Goal: Find specific page/section: Find specific page/section

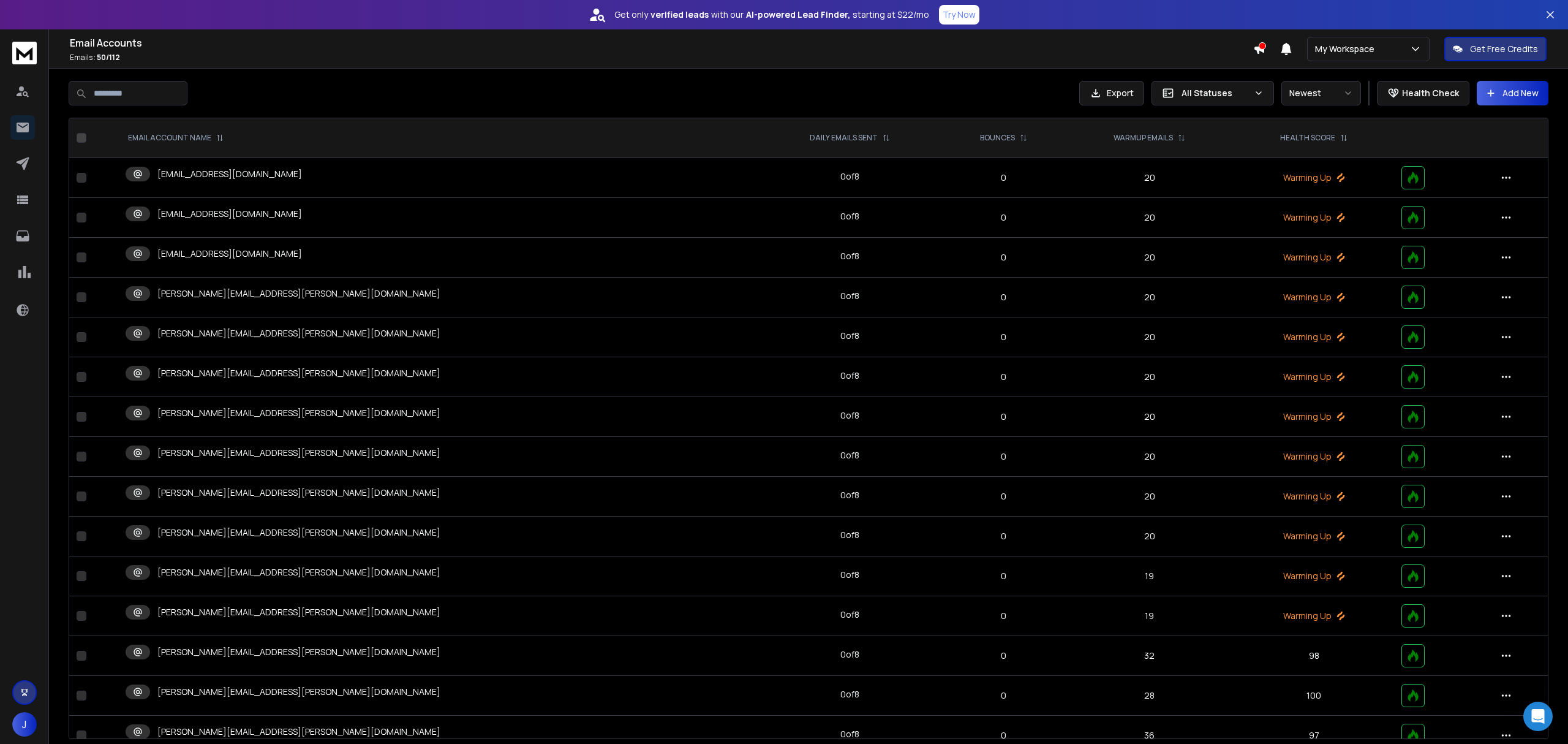
scroll to position [1, 0]
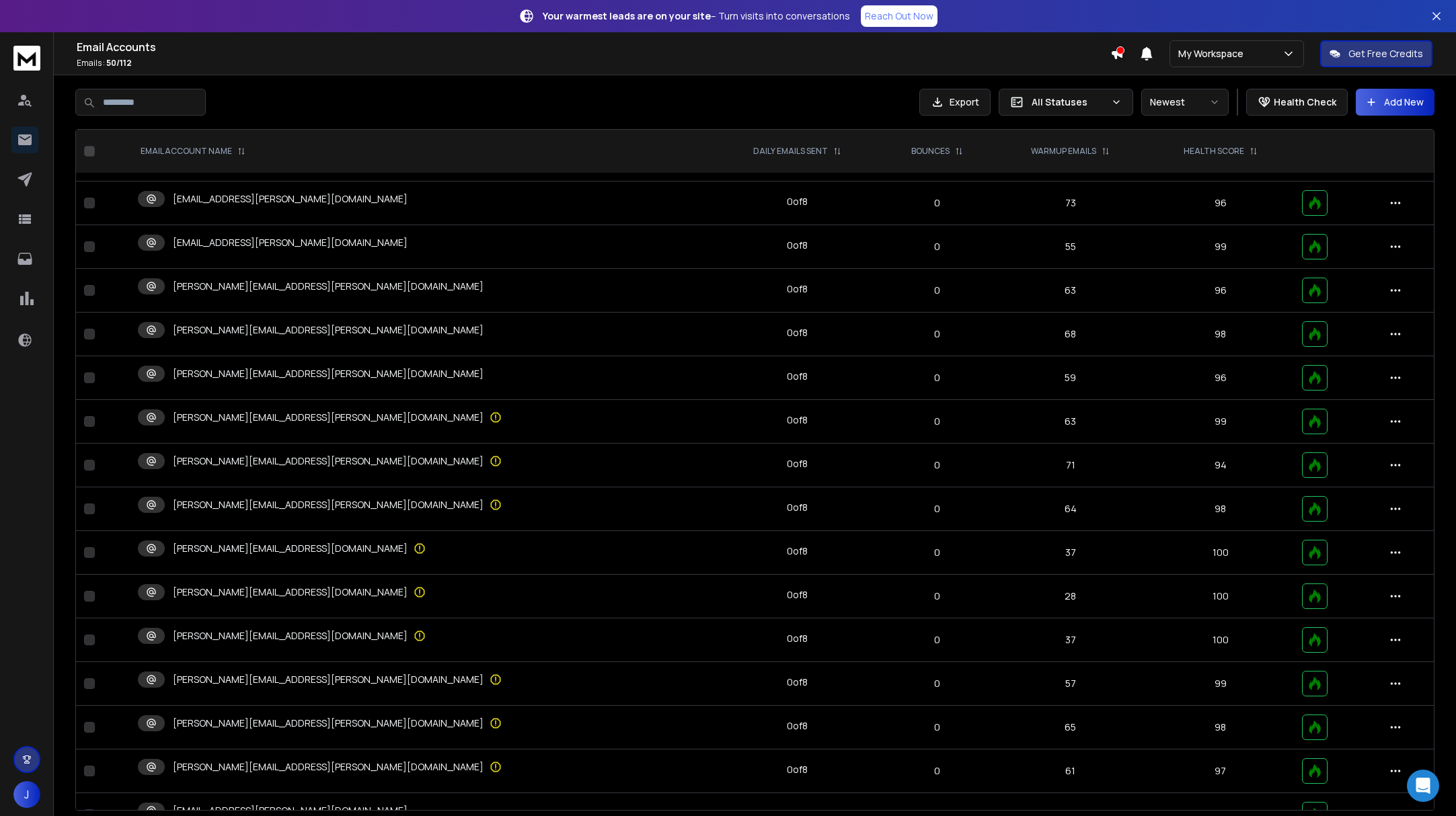
scroll to position [827, 0]
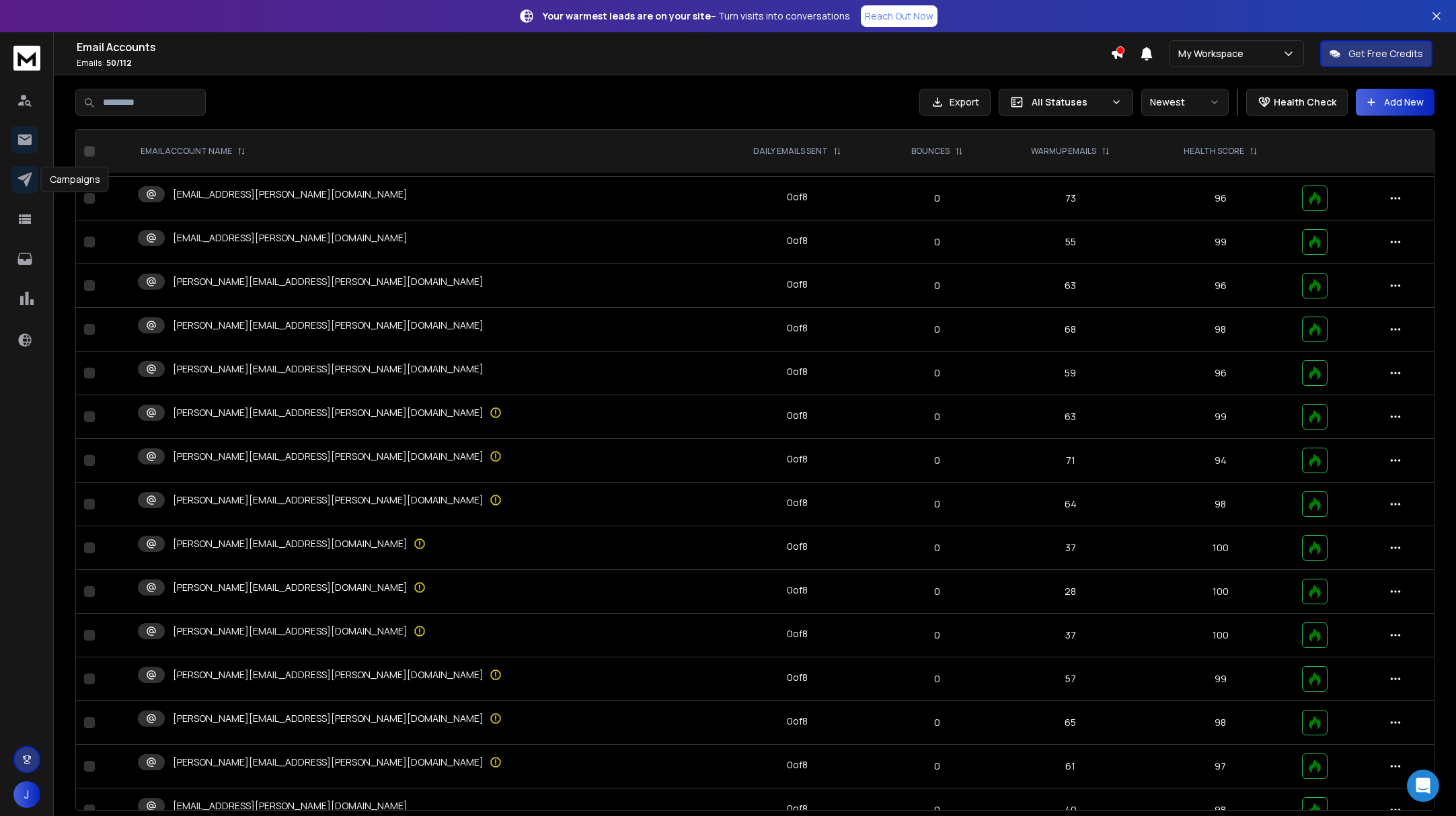
click at [23, 177] on icon at bounding box center [25, 179] width 14 height 14
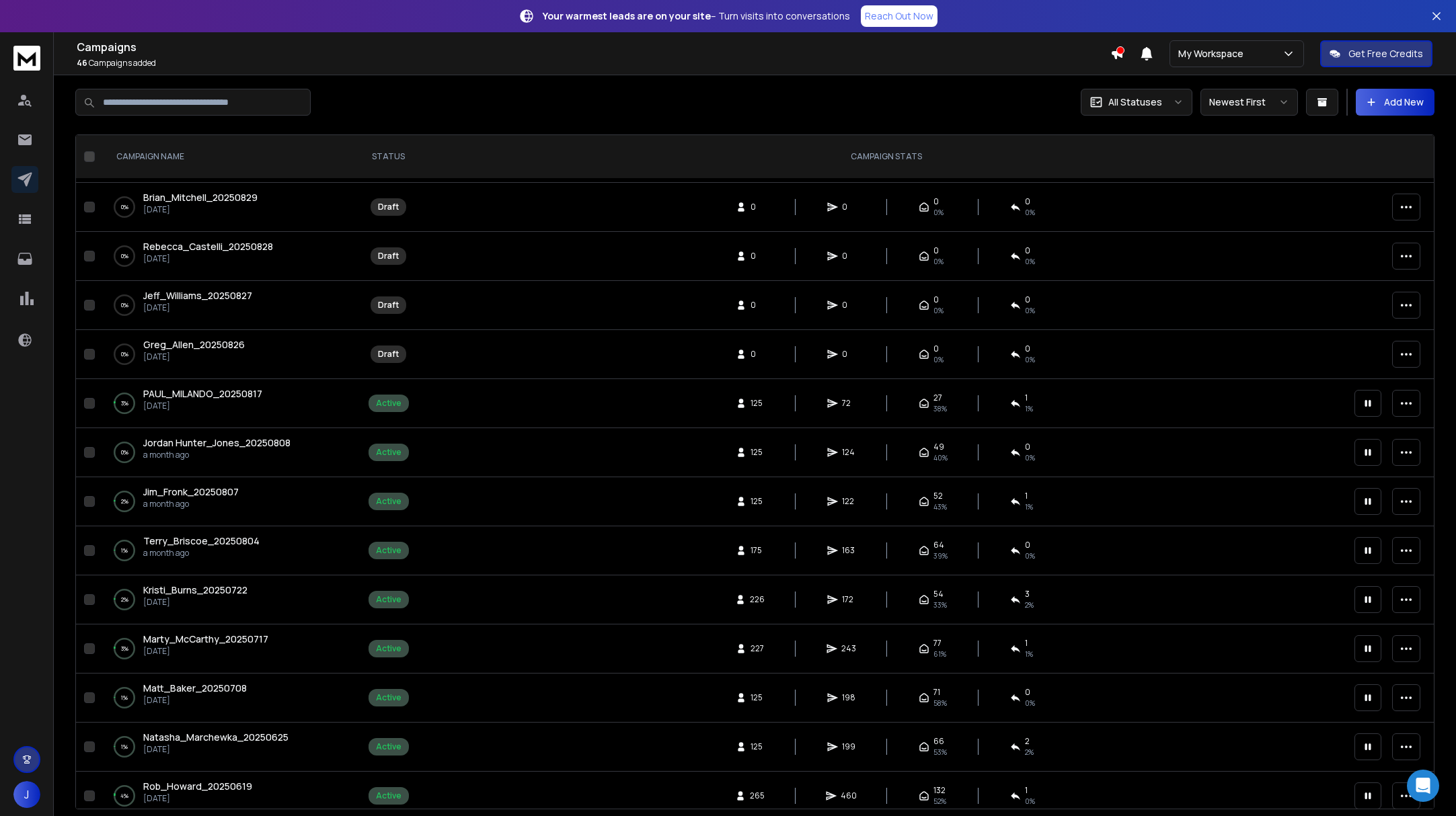
scroll to position [95, 0]
click at [178, 593] on span "Kristi_Burns_20250722" at bounding box center [195, 588] width 104 height 13
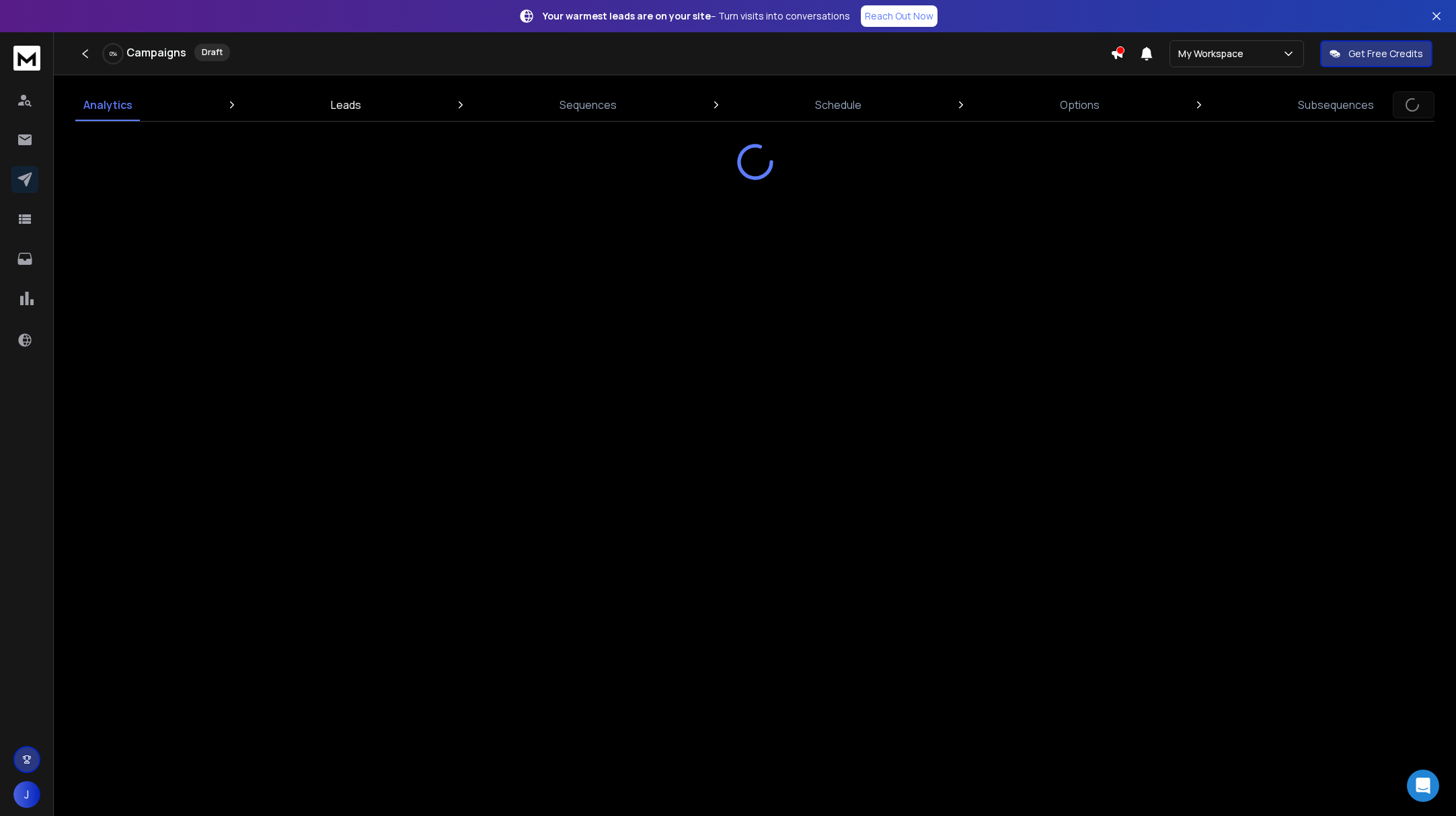
click at [341, 101] on p "Leads" at bounding box center [345, 104] width 30 height 16
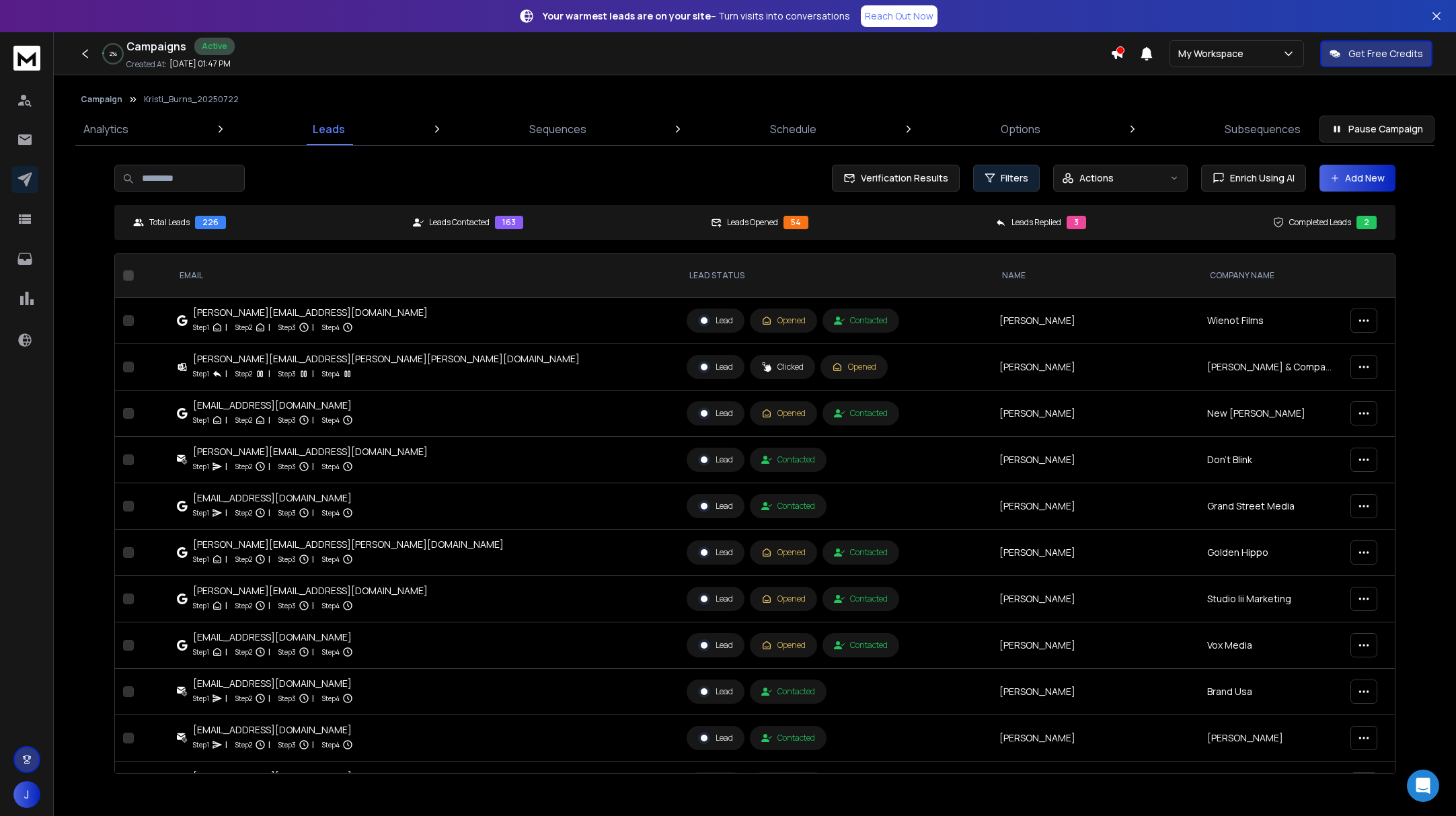
click at [1015, 176] on span "Filters" at bounding box center [1014, 178] width 27 height 13
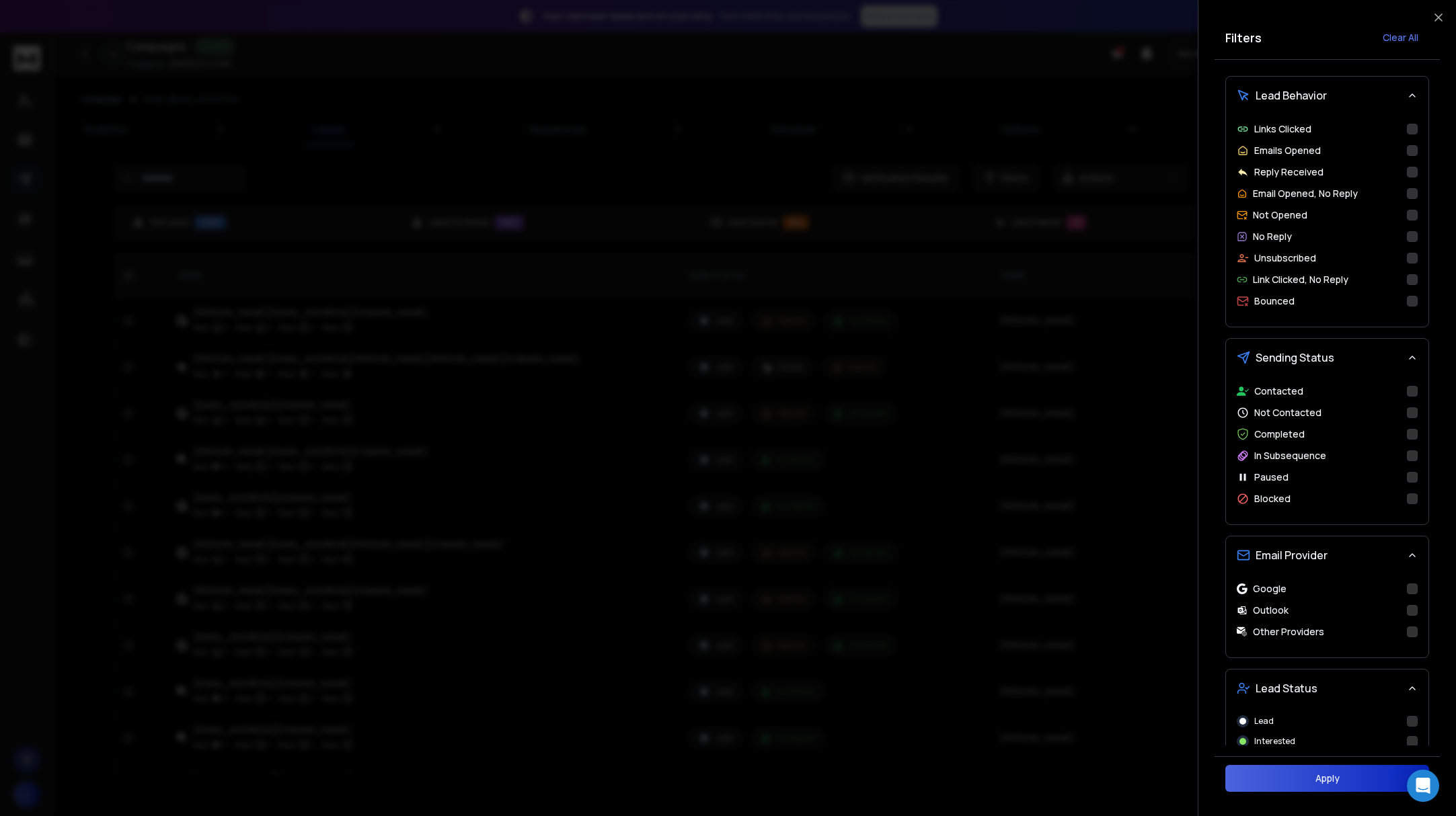
click at [971, 105] on div at bounding box center [728, 408] width 1456 height 816
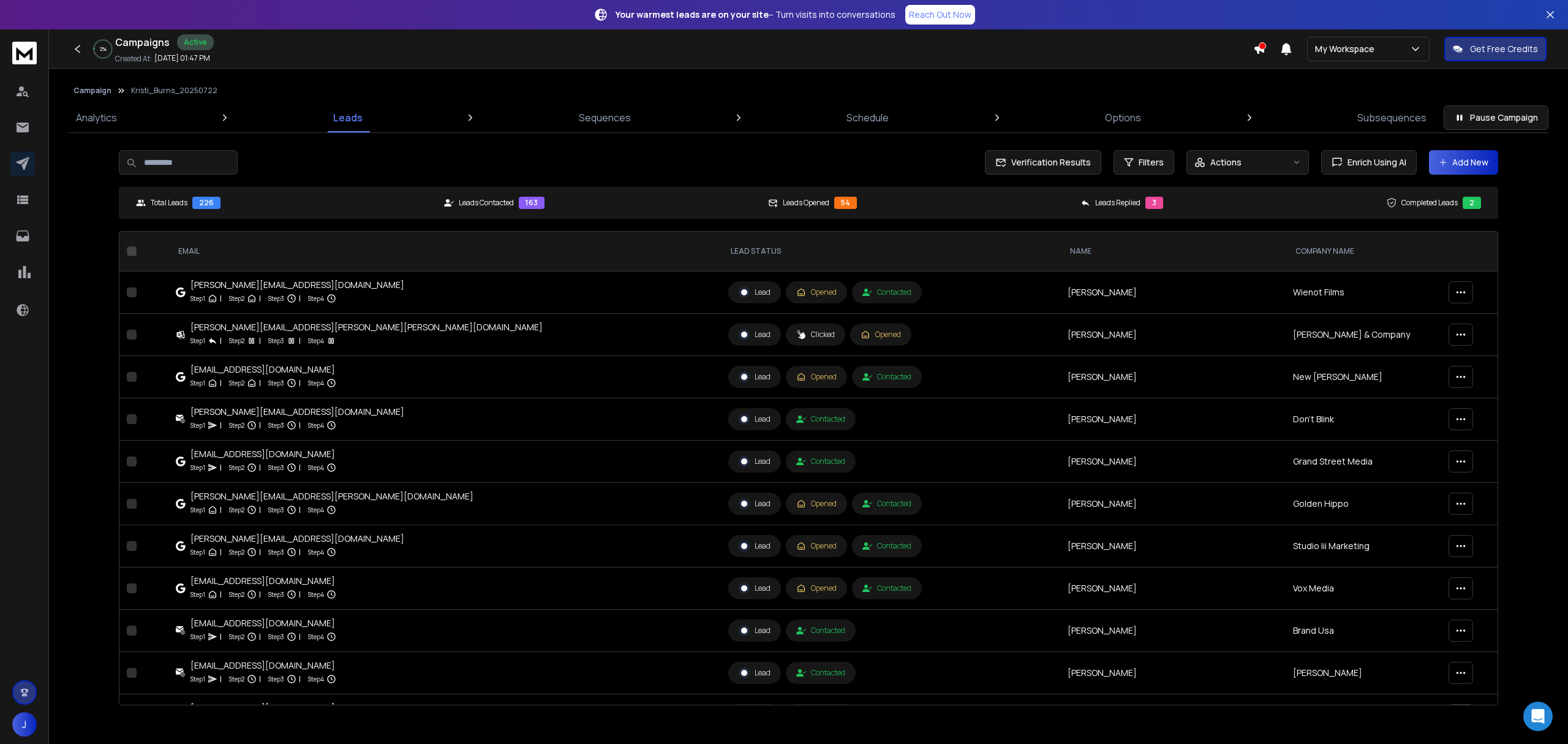
click at [495, 154] on div "Verification Results Filters Actions Enrich Using AI Add New" at bounding box center [809, 163] width 1380 height 24
